Goal: Find specific page/section: Find specific page/section

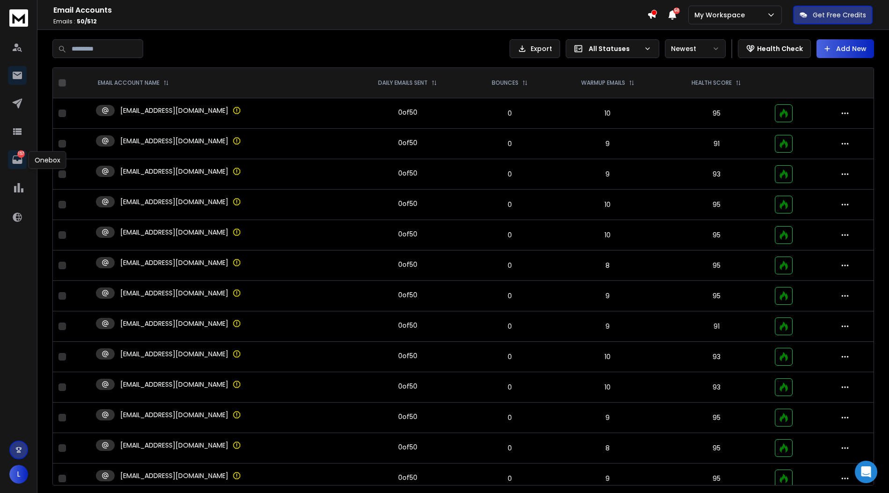
click at [8, 153] on link "157" at bounding box center [17, 159] width 19 height 19
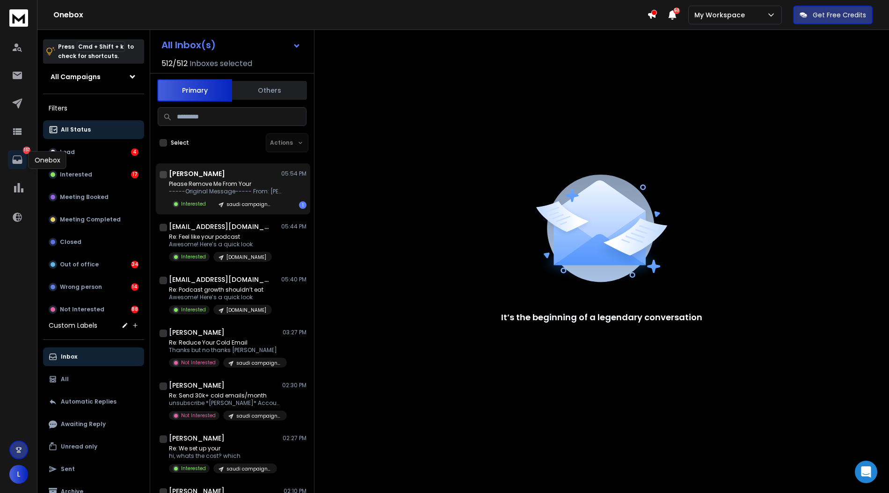
click at [235, 180] on p "Please Remove Me From Your" at bounding box center [225, 183] width 112 height 7
